Goal: Task Accomplishment & Management: Use online tool/utility

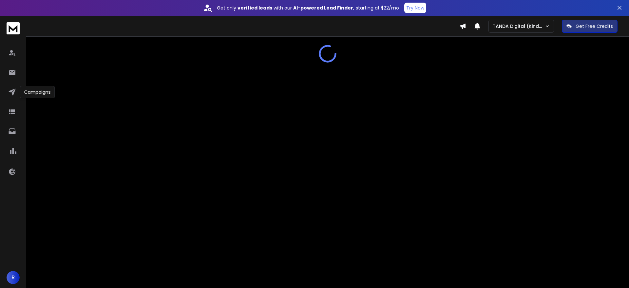
click at [11, 91] on icon at bounding box center [12, 91] width 7 height 7
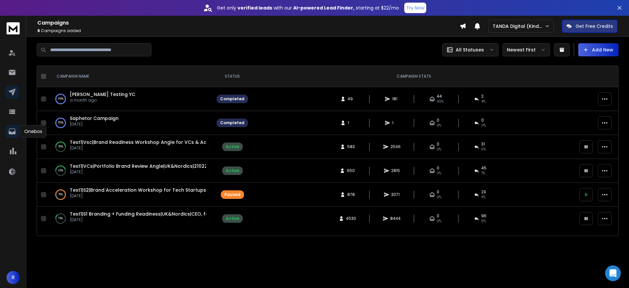
click at [11, 129] on icon at bounding box center [12, 131] width 8 height 8
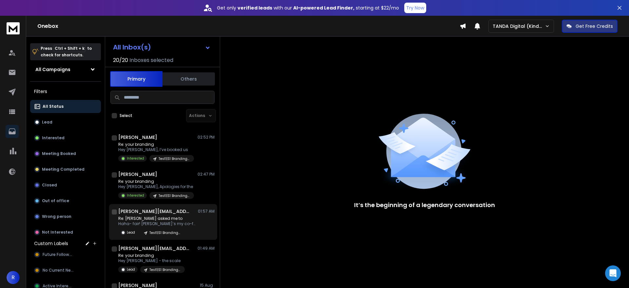
click at [162, 221] on p "Haha- fair! Sean’s my co-founder. Totally" at bounding box center [157, 223] width 79 height 5
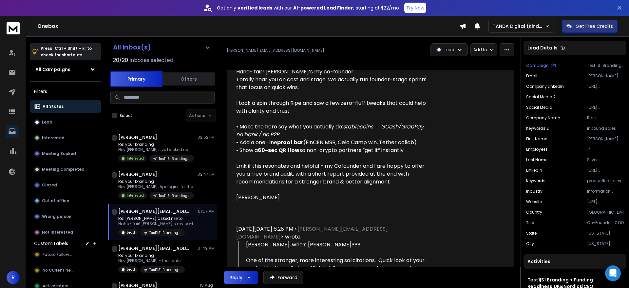
scroll to position [82, 0]
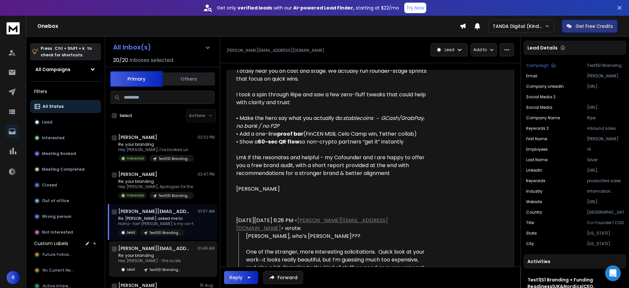
click at [155, 252] on div "philip@hellopando.com 01:49 AM Re: your branding Hey Philip - the scale Lead Te…" at bounding box center [166, 259] width 96 height 28
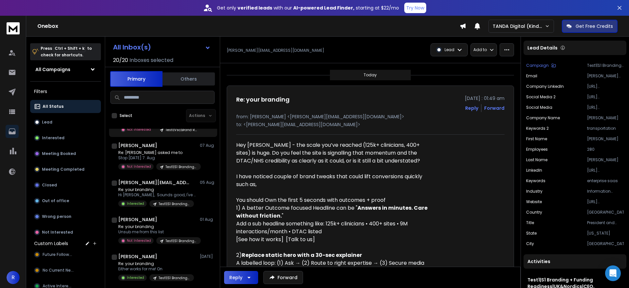
scroll to position [328, 0]
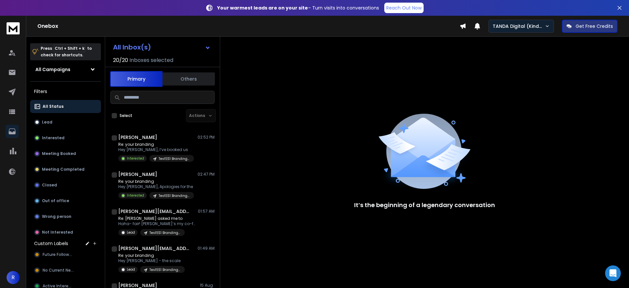
click at [518, 25] on p "TANDA Digital (Kind Studio)" at bounding box center [519, 26] width 52 height 7
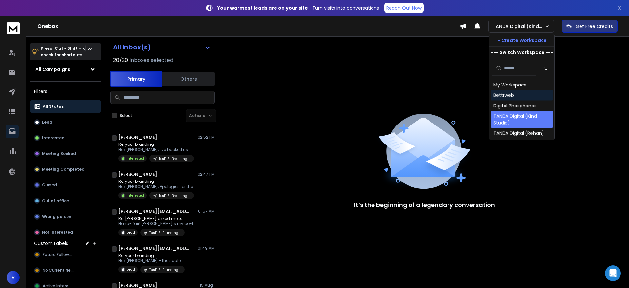
click at [513, 96] on div "Bettrweb" at bounding box center [503, 95] width 21 height 7
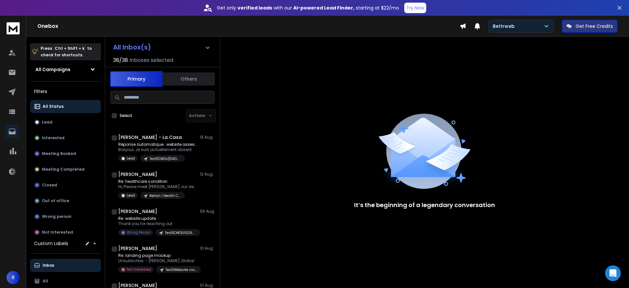
click at [539, 25] on div "Bettrweb" at bounding box center [521, 26] width 57 height 7
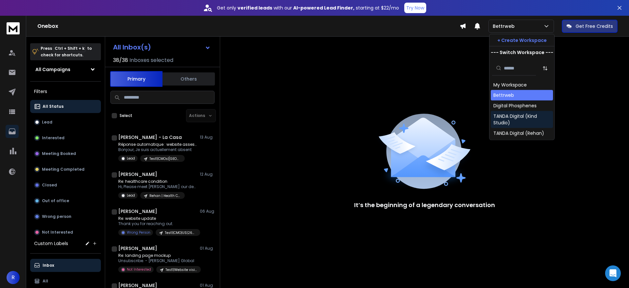
click at [520, 117] on div "TANDA Digital (Kind Studio)" at bounding box center [521, 119] width 57 height 13
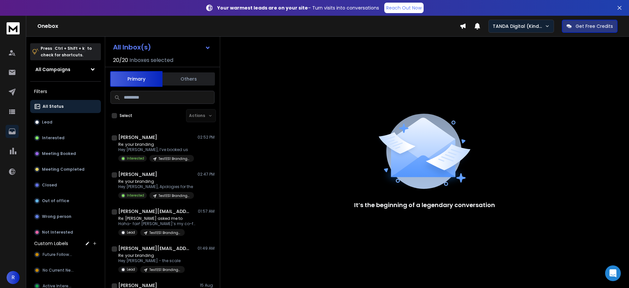
click at [528, 26] on p "TANDA Digital (Kind Studio)" at bounding box center [519, 26] width 52 height 7
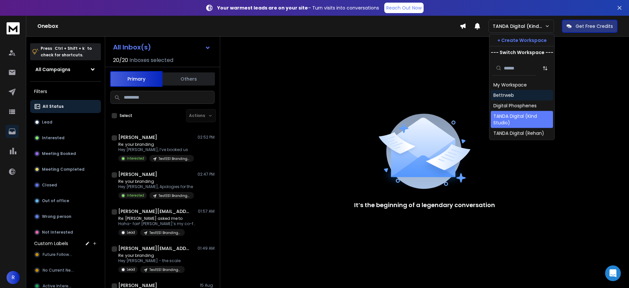
click at [529, 93] on div "Bettrweb" at bounding box center [522, 95] width 62 height 10
